Goal: Information Seeking & Learning: Find contact information

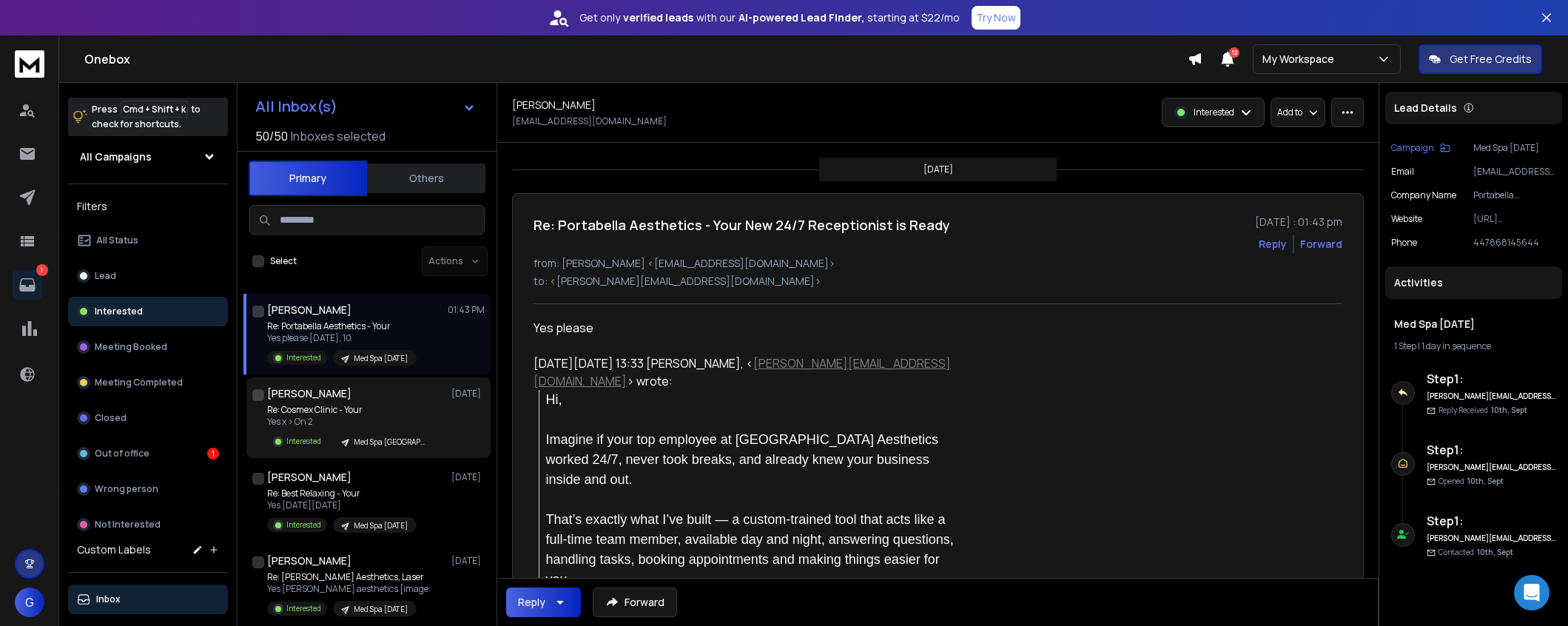
click at [341, 405] on p "Re: Cosmex Clinic - Your" at bounding box center [350, 410] width 167 height 12
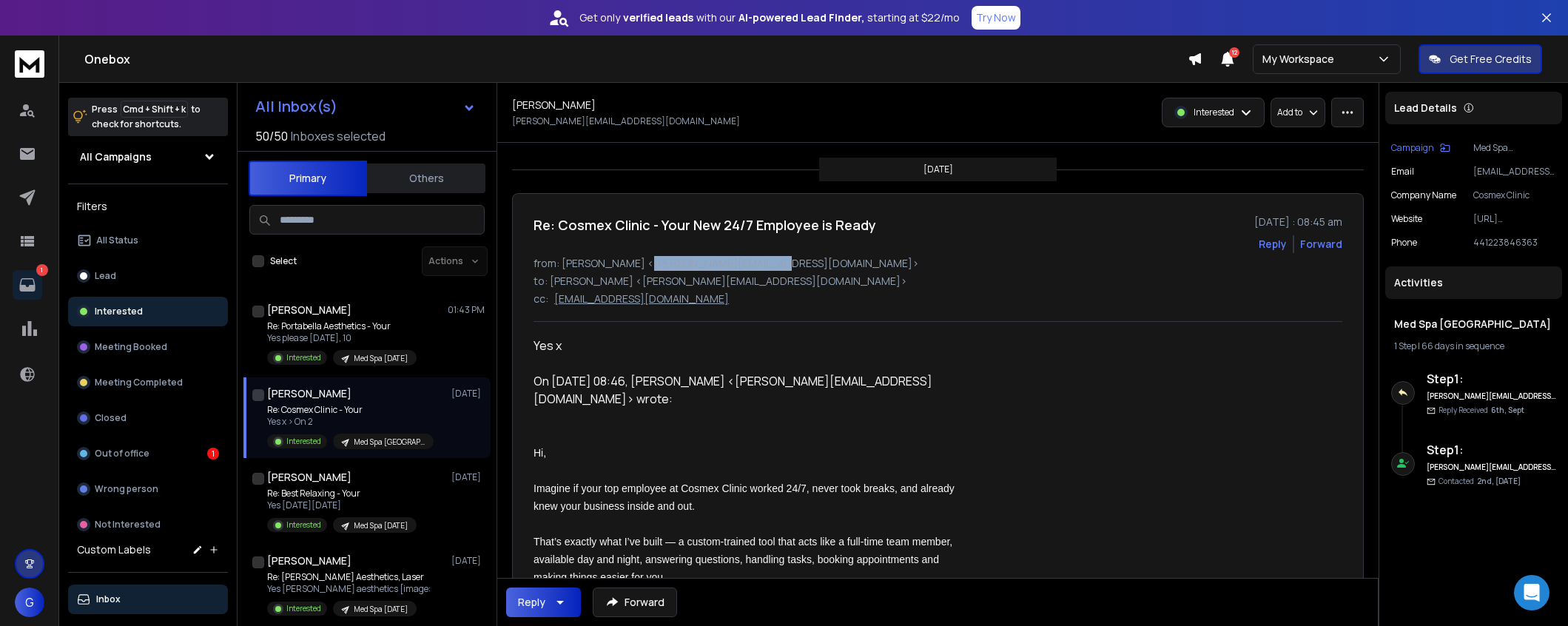
drag, startPoint x: 645, startPoint y: 263, endPoint x: 755, endPoint y: 265, distance: 110.0
click at [760, 263] on p "from: [PERSON_NAME] <[PERSON_NAME][EMAIL_ADDRESS][DOMAIN_NAME]>" at bounding box center [938, 263] width 809 height 15
copy p "[PERSON_NAME][EMAIL_ADDRESS][DOMAIN_NAME]"
click at [1498, 173] on p "[EMAIL_ADDRESS][DOMAIN_NAME]" at bounding box center [1515, 172] width 83 height 12
click at [25, 280] on icon at bounding box center [27, 284] width 18 height 18
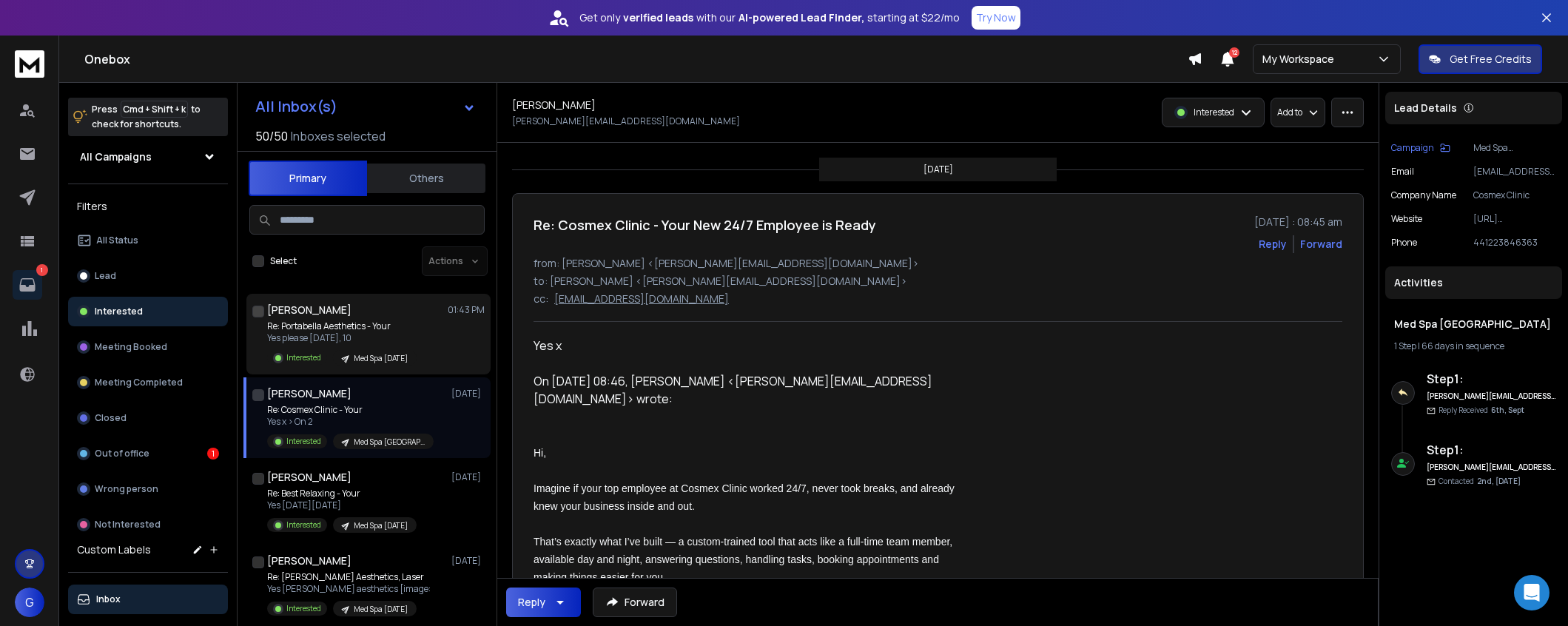
click at [370, 328] on p "Re: Portabella Aesthetics - Your" at bounding box center [342, 326] width 149 height 12
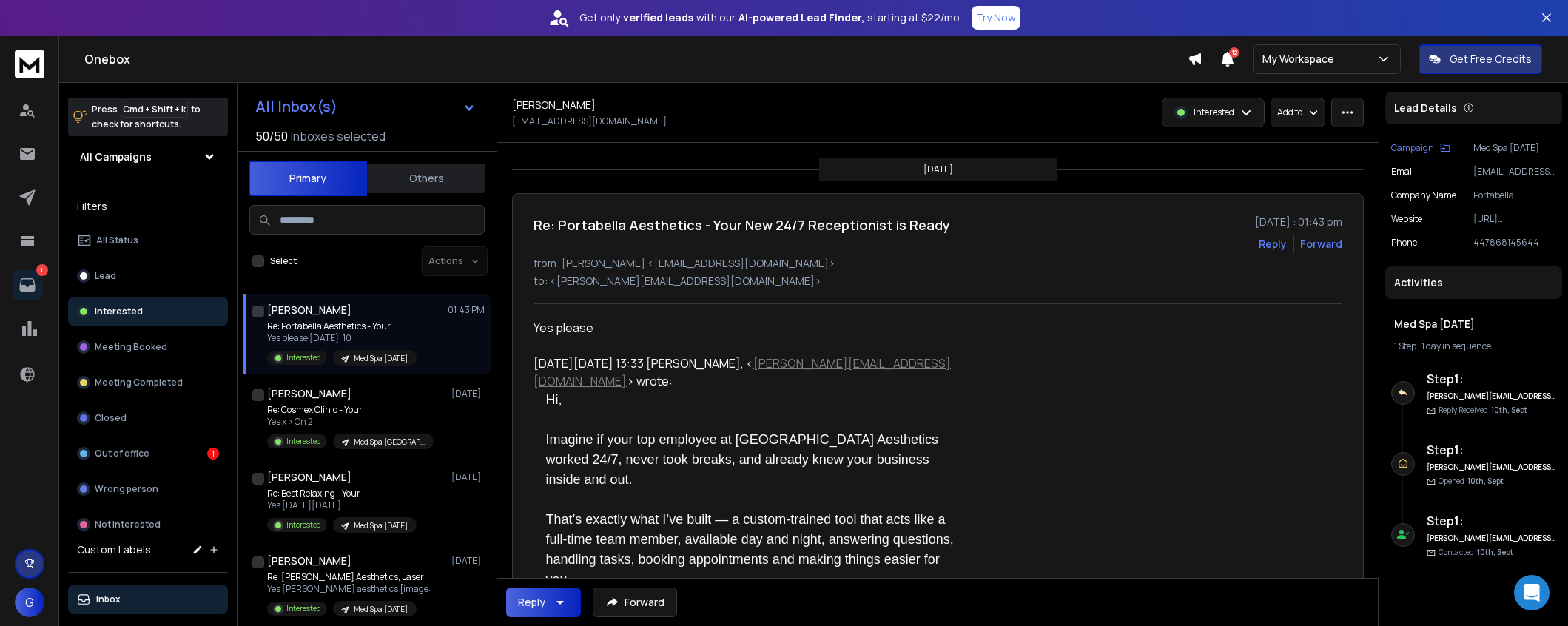
click at [345, 328] on p "Re: Portabella Aesthetics - Your" at bounding box center [342, 326] width 149 height 12
click at [38, 290] on link "1" at bounding box center [27, 285] width 29 height 29
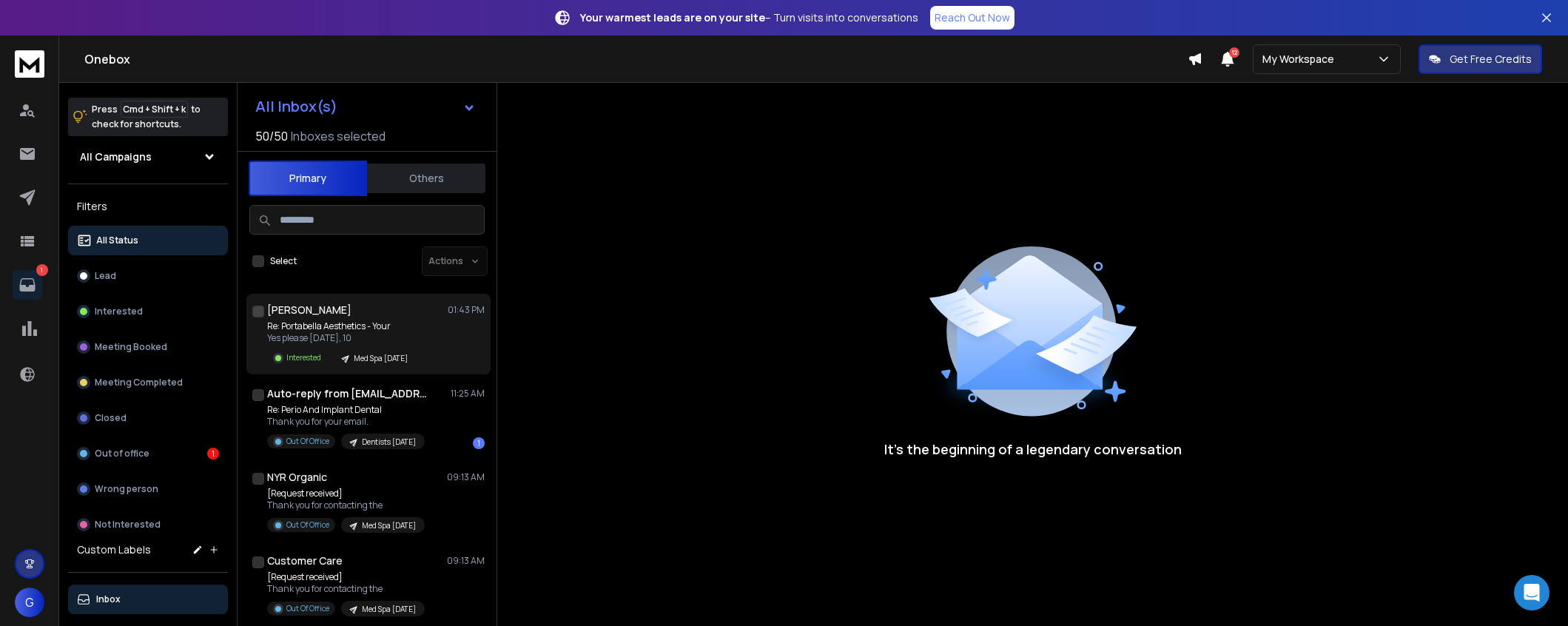
click at [366, 316] on div "[PERSON_NAME] 01:43 PM" at bounding box center [375, 309] width 217 height 15
